Goal: Communication & Community: Answer question/provide support

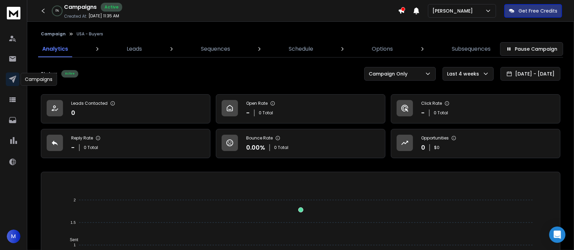
click at [17, 82] on link at bounding box center [13, 80] width 14 height 14
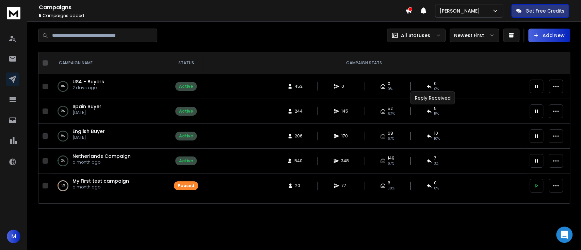
click at [434, 109] on span "5" at bounding box center [435, 108] width 3 height 5
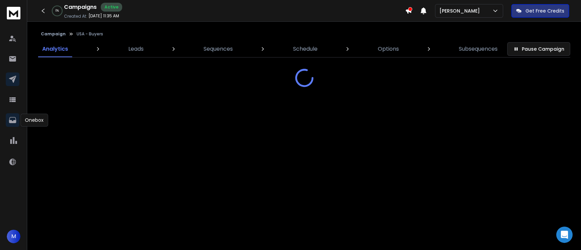
click at [11, 121] on icon at bounding box center [12, 120] width 7 height 6
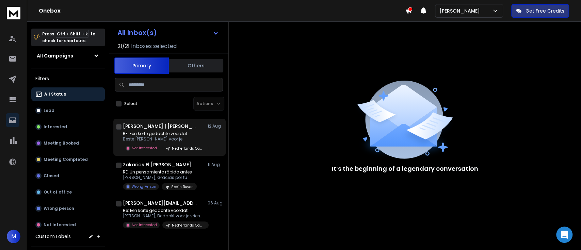
click at [147, 129] on h1 "[PERSON_NAME] | [PERSON_NAME] Textiles" at bounding box center [160, 126] width 75 height 7
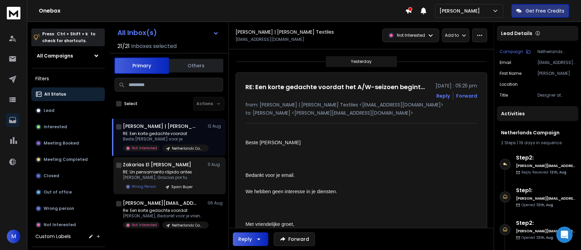
click at [147, 174] on p "RE: Un pensamiento rápido antes" at bounding box center [160, 172] width 74 height 5
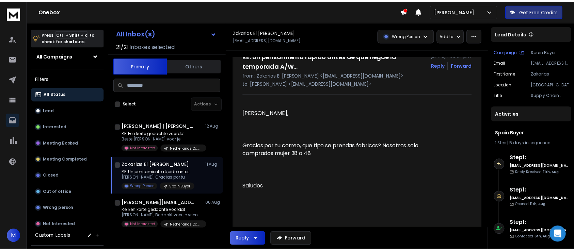
scroll to position [45, 0]
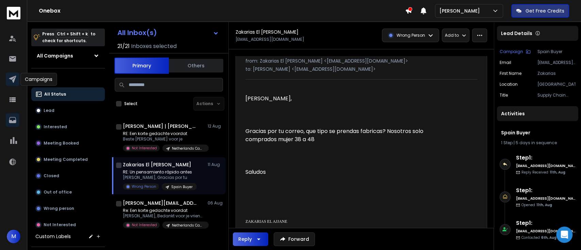
click at [11, 84] on link at bounding box center [13, 80] width 14 height 14
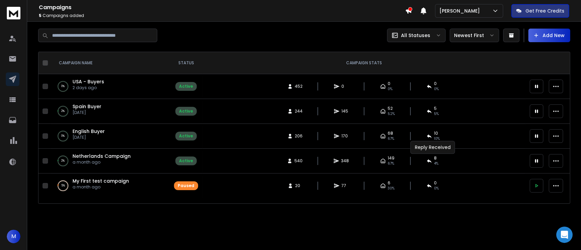
click at [436, 164] on span "4 %" at bounding box center [436, 163] width 4 height 5
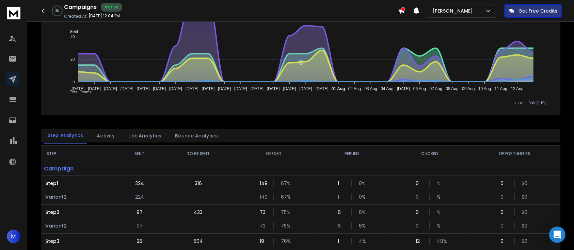
scroll to position [262, 0]
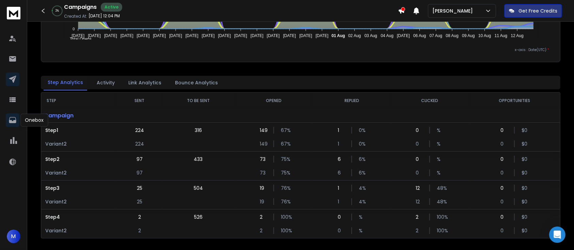
click at [12, 116] on icon at bounding box center [13, 120] width 8 height 8
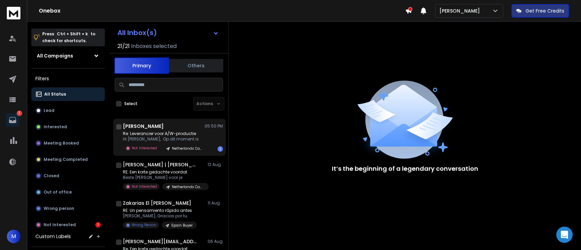
click at [153, 132] on p "Re: Leverancier voor A/W-productie" at bounding box center [164, 133] width 82 height 5
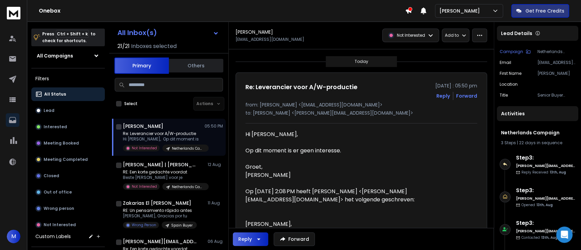
drag, startPoint x: 246, startPoint y: 135, endPoint x: 319, endPoint y: 175, distance: 83.8
copy div "Hi [PERSON_NAME], Op dit moment is er geen interesse. [PERSON_NAME]"
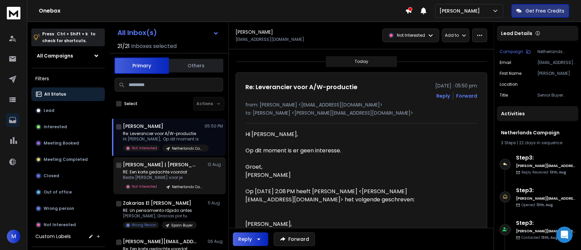
click at [156, 162] on h1 "[PERSON_NAME] | [PERSON_NAME] Textiles" at bounding box center [160, 164] width 75 height 7
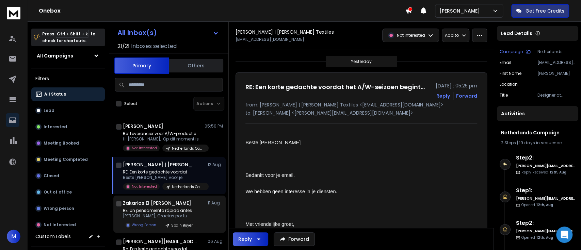
click at [161, 207] on div "[PERSON_NAME] El [PERSON_NAME] [DATE] RE: Un pensamiento rápido antes [PERSON_N…" at bounding box center [173, 214] width 100 height 29
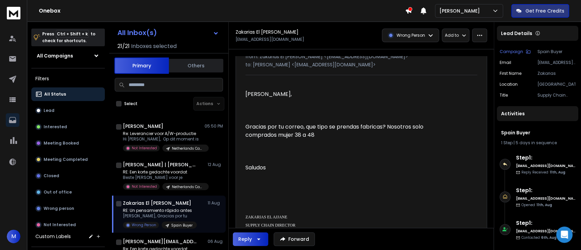
scroll to position [91, 0]
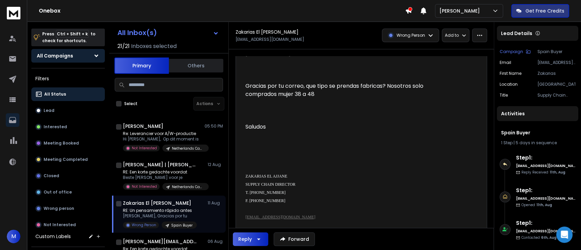
click at [90, 53] on button "All Campaigns" at bounding box center [68, 56] width 74 height 14
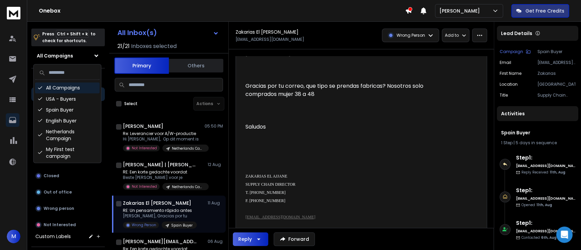
click at [50, 87] on div "All Campaigns" at bounding box center [67, 87] width 65 height 11
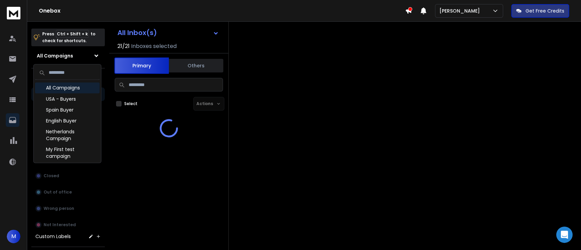
scroll to position [0, 0]
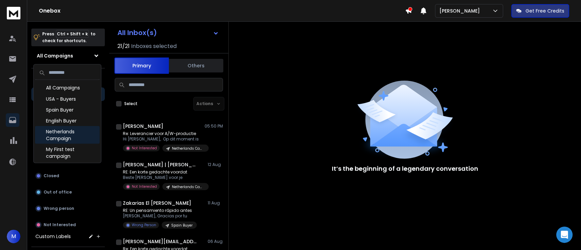
click at [63, 131] on div "Netherlands Campaign" at bounding box center [67, 135] width 65 height 18
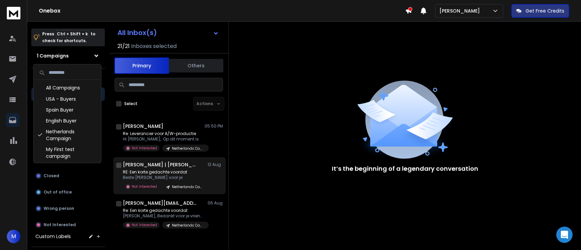
click at [161, 167] on h1 "[PERSON_NAME] | [PERSON_NAME] Textiles" at bounding box center [160, 164] width 75 height 7
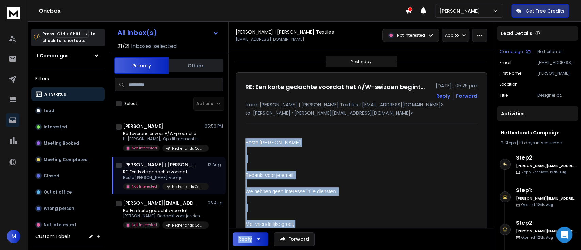
drag, startPoint x: 245, startPoint y: 144, endPoint x: 297, endPoint y: 229, distance: 99.6
click at [297, 229] on div "[PERSON_NAME] | [PERSON_NAME] Textiles [PERSON_NAME] | [PERSON_NAME] Textiles […" at bounding box center [361, 147] width 265 height 250
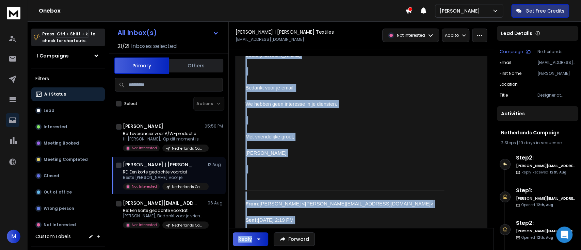
scroll to position [136, 0]
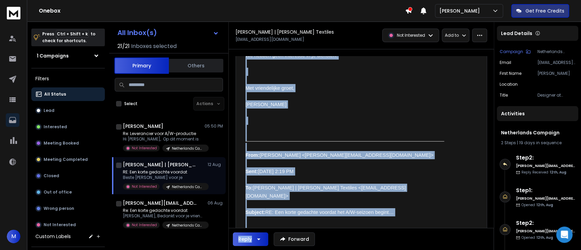
click at [304, 124] on p at bounding box center [345, 121] width 199 height 8
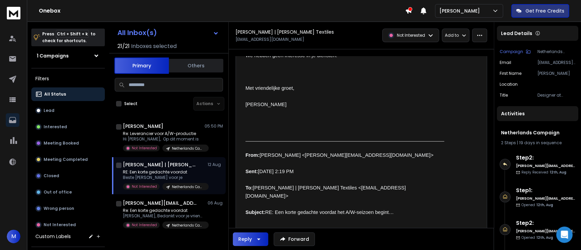
scroll to position [0, 0]
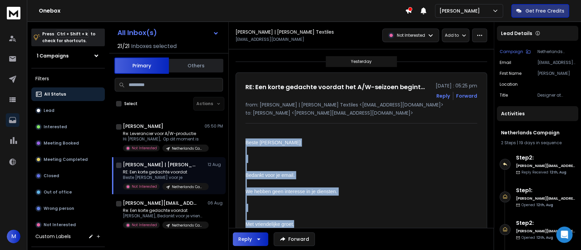
drag, startPoint x: 245, startPoint y: 144, endPoint x: 347, endPoint y: 224, distance: 130.0
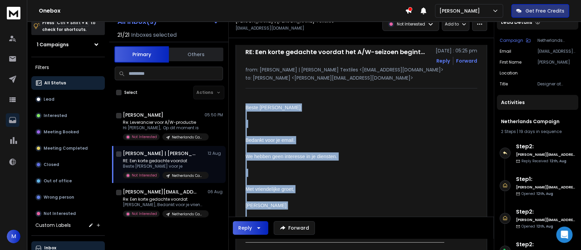
scroll to position [91, 0]
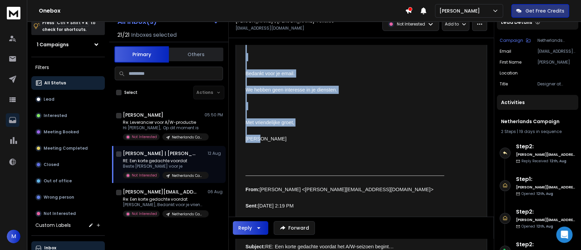
copy div "Beste [PERSON_NAME] voor je email. We hebben geen interesse in je diensten. Met…"
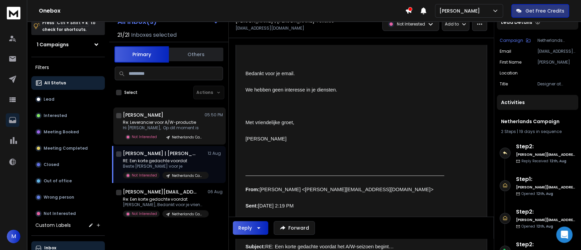
click at [156, 124] on p "Re: Leverancier voor A/W-productie" at bounding box center [164, 122] width 82 height 5
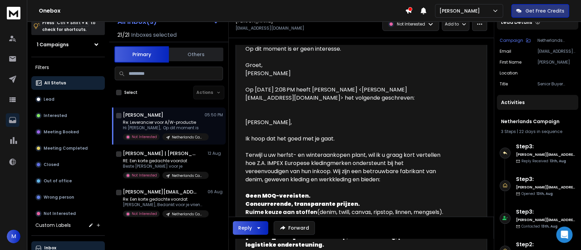
scroll to position [0, 0]
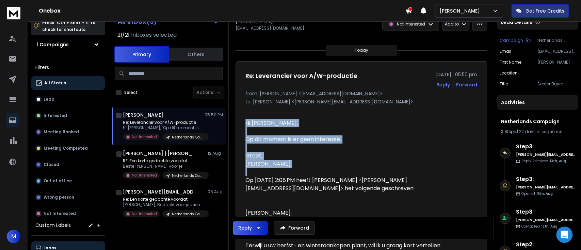
drag, startPoint x: 246, startPoint y: 123, endPoint x: 310, endPoint y: 169, distance: 78.1
copy div "Hi [PERSON_NAME], Op dit moment is er geen interesse. [PERSON_NAME]"
click at [69, 46] on button "1 Campaigns" at bounding box center [68, 45] width 74 height 14
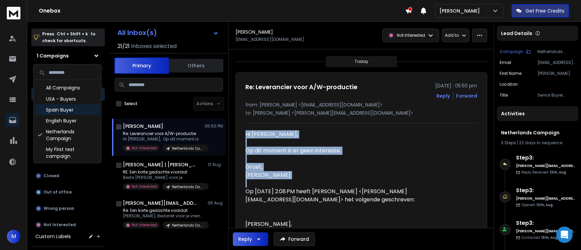
click at [67, 109] on div "Spain Buyer" at bounding box center [67, 109] width 65 height 11
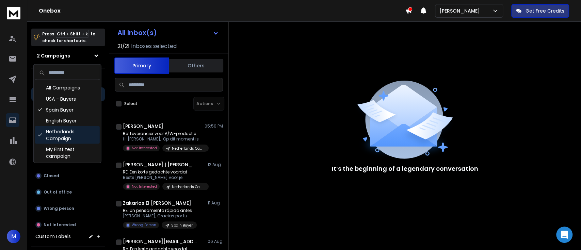
click at [59, 132] on div "Netherlands Campaign" at bounding box center [67, 135] width 65 height 18
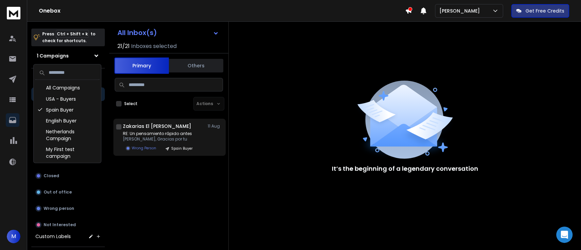
click at [141, 135] on p "RE: Un pensamiento rápido antes" at bounding box center [160, 133] width 74 height 5
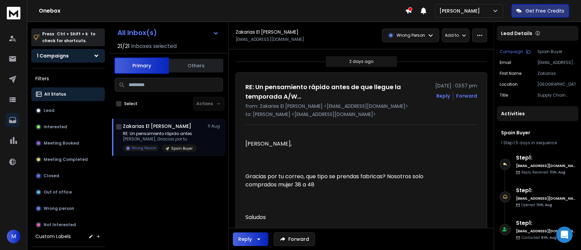
click at [74, 54] on button "1 Campaigns" at bounding box center [68, 56] width 74 height 14
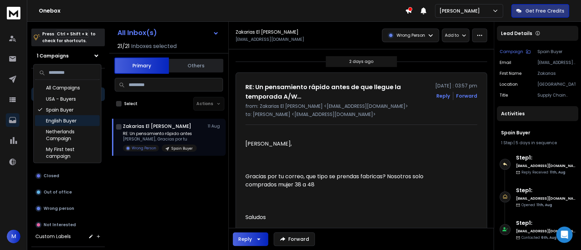
click at [74, 120] on div "English Buyer" at bounding box center [67, 120] width 65 height 11
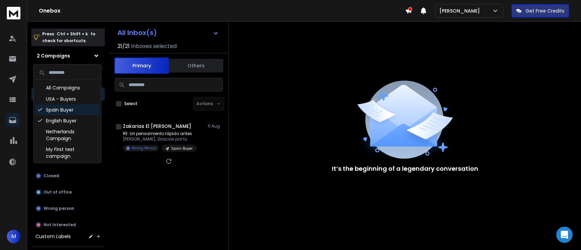
click at [56, 108] on div "Spain Buyer" at bounding box center [67, 109] width 65 height 11
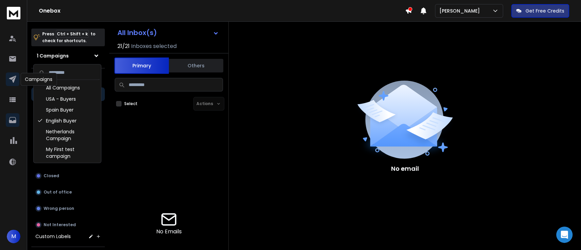
click at [10, 79] on icon at bounding box center [12, 79] width 7 height 7
